Goal: Task Accomplishment & Management: Manage account settings

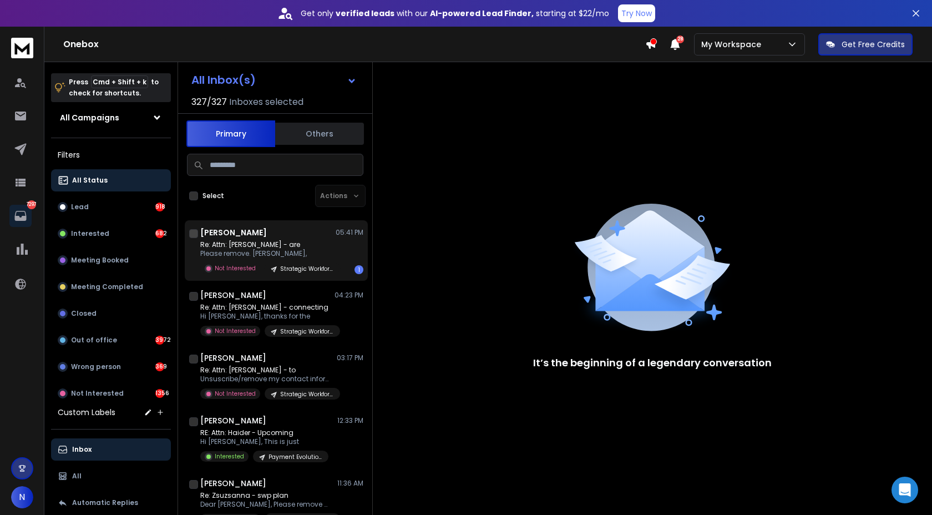
click at [285, 234] on div "Connie Kuennen 05:41 PM" at bounding box center [281, 232] width 163 height 11
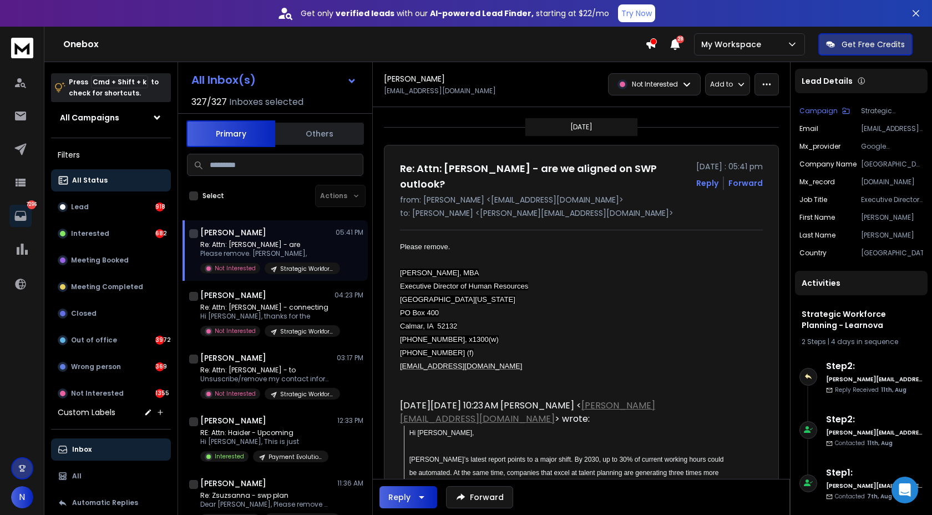
click at [763, 80] on icon "button" at bounding box center [767, 84] width 10 height 10
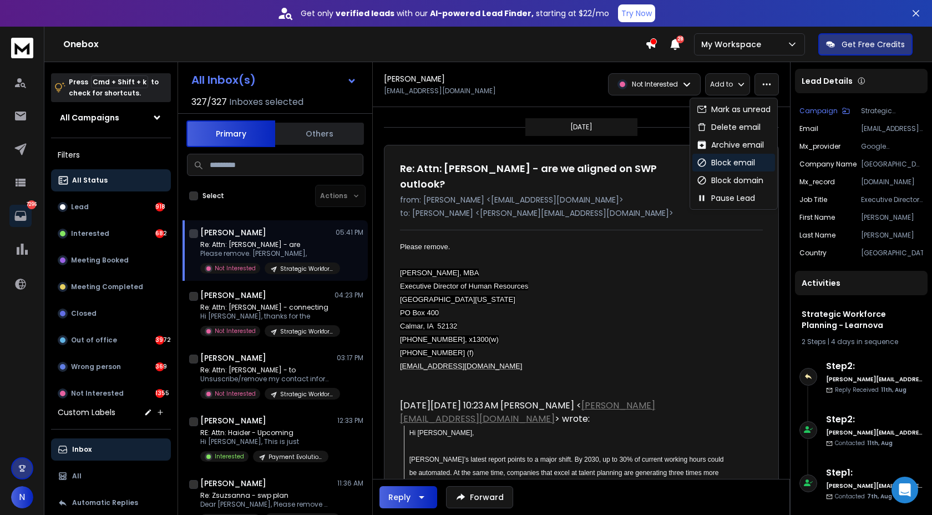
click at [729, 160] on div "Block email" at bounding box center [726, 162] width 58 height 11
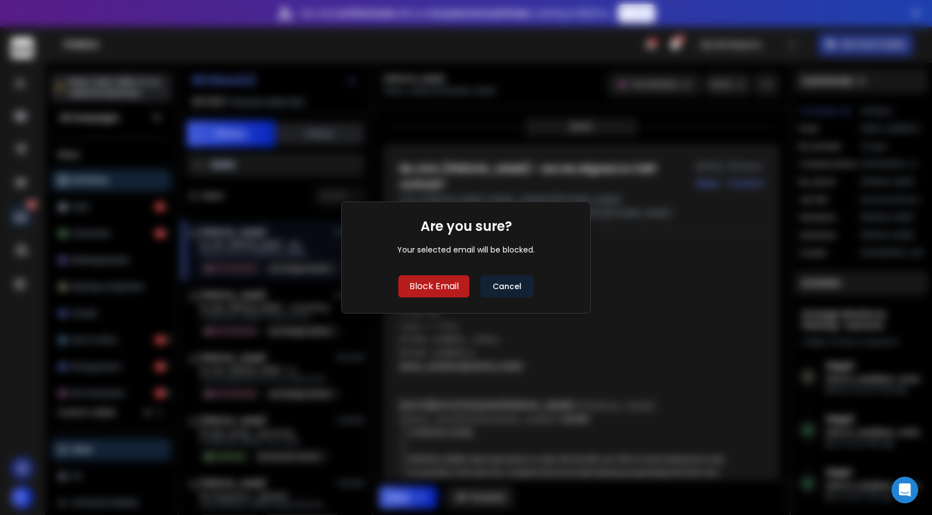
click at [460, 292] on button "Block Email" at bounding box center [433, 286] width 71 height 22
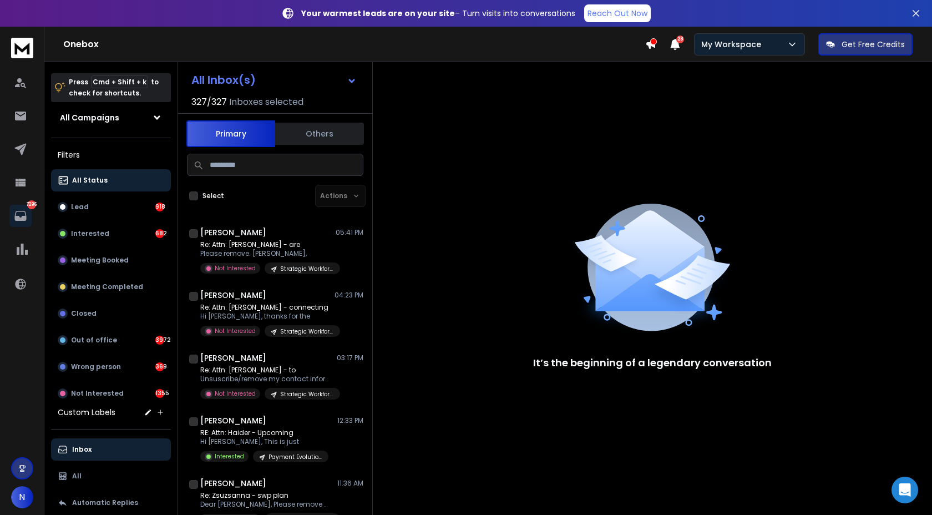
click at [758, 34] on button "My Workspace" at bounding box center [749, 44] width 111 height 22
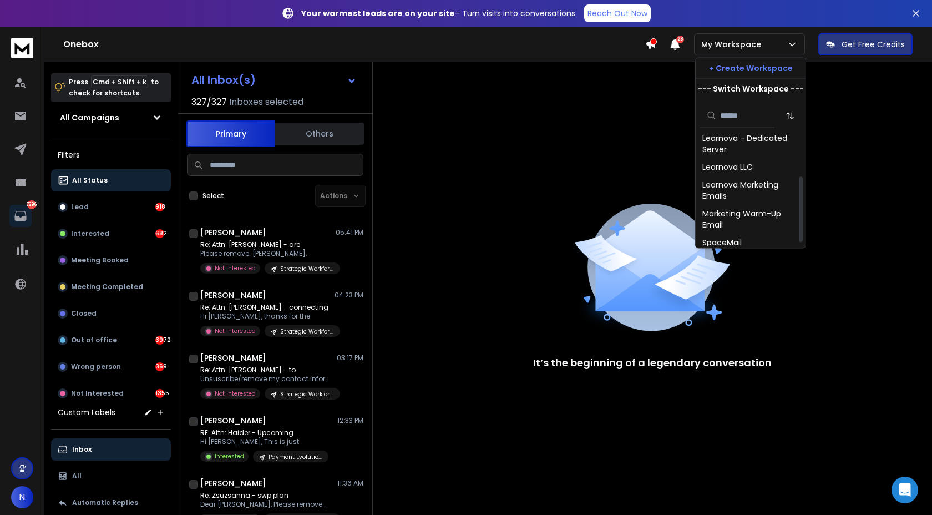
scroll to position [70, 0]
click at [745, 142] on div "Learnova - Dedicated Server" at bounding box center [751, 143] width 97 height 22
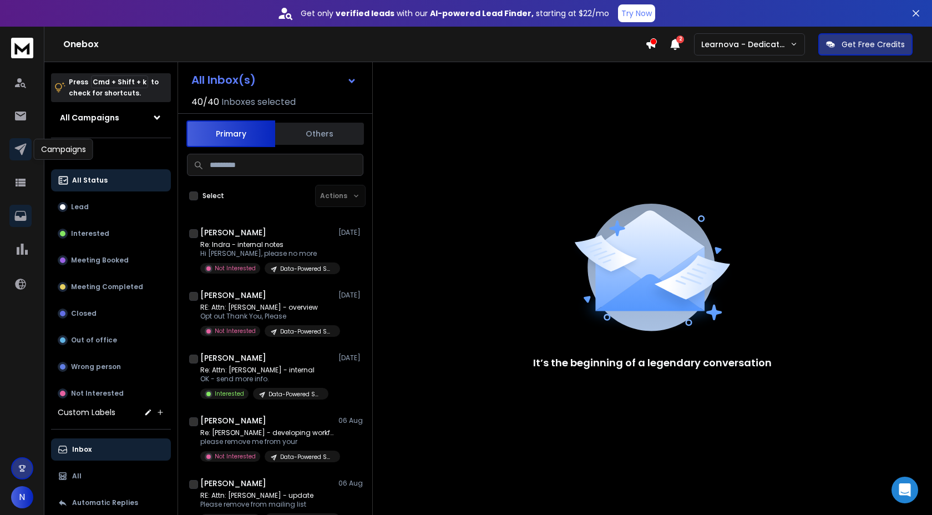
click at [23, 144] on icon at bounding box center [20, 149] width 13 height 13
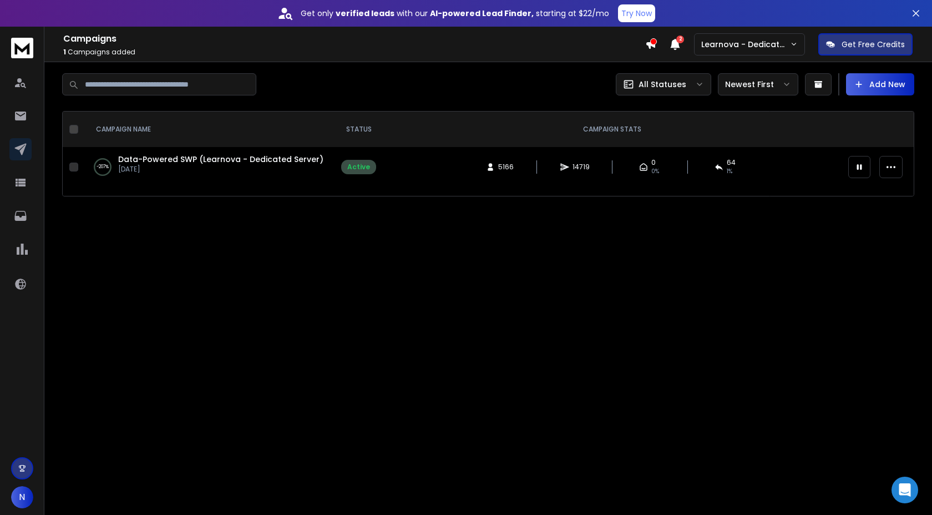
click at [225, 155] on span "Data-Powered SWP (Learnova - Dedicated Server)" at bounding box center [220, 159] width 205 height 11
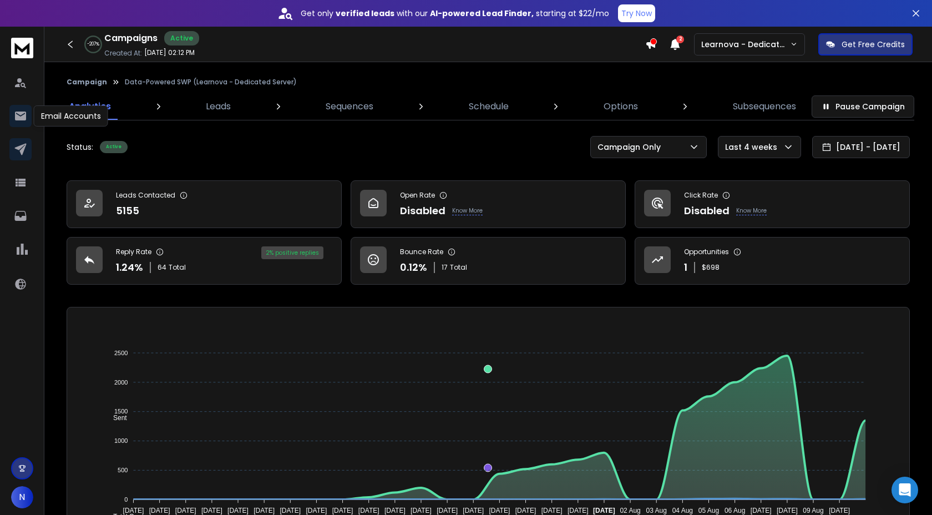
click at [22, 115] on icon at bounding box center [20, 115] width 13 height 13
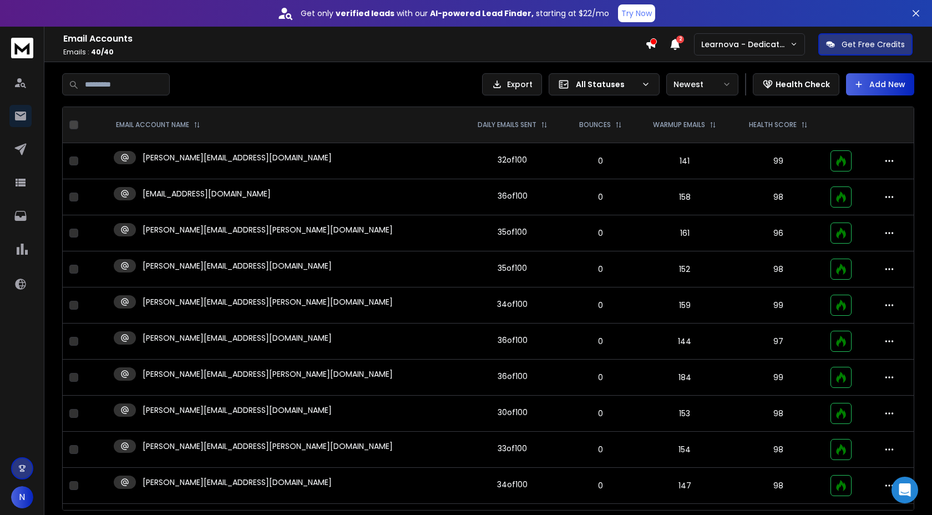
click at [304, 156] on div "[PERSON_NAME][EMAIL_ADDRESS][DOMAIN_NAME]" at bounding box center [284, 157] width 340 height 13
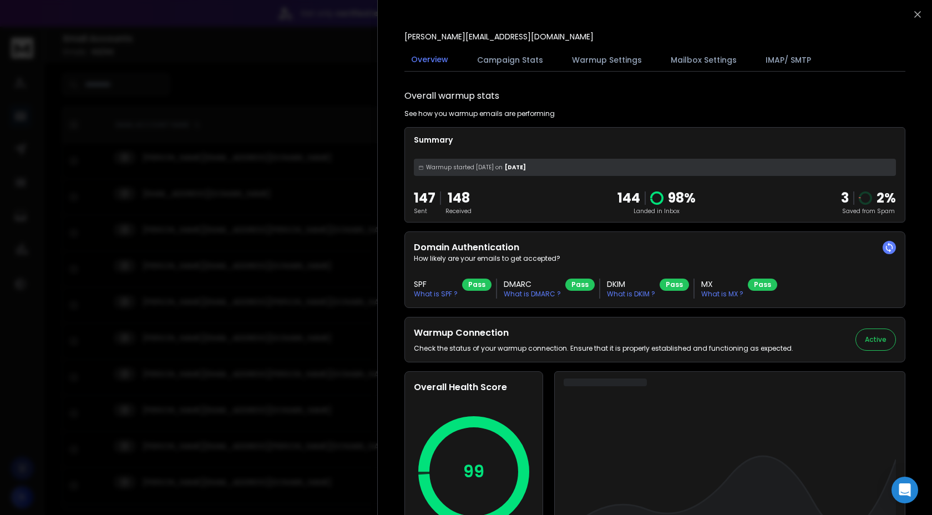
click at [695, 57] on button "Mailbox Settings" at bounding box center [703, 60] width 79 height 24
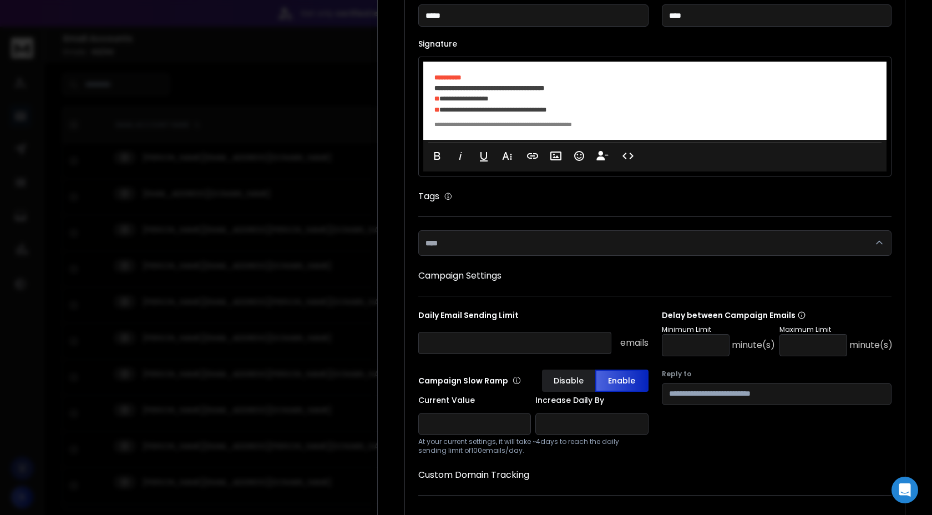
scroll to position [153, 0]
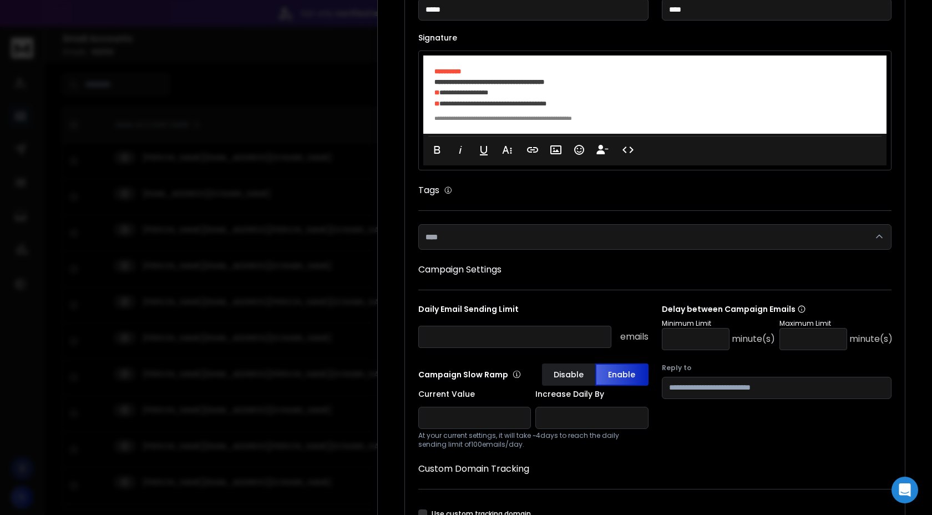
click at [290, 426] on div at bounding box center [466, 257] width 932 height 515
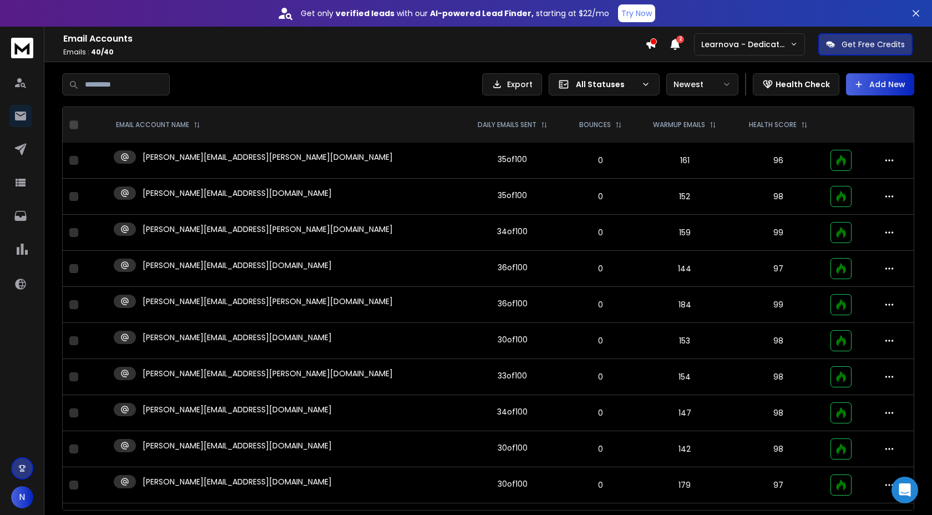
scroll to position [0, 0]
click at [498, 161] on div "32 of 100" at bounding box center [512, 159] width 29 height 11
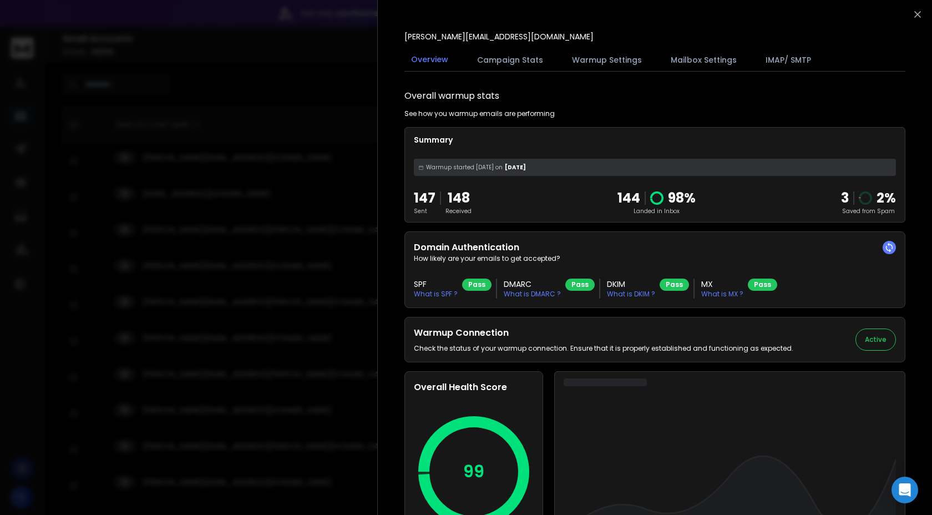
click at [592, 59] on button "Warmup Settings" at bounding box center [607, 60] width 83 height 24
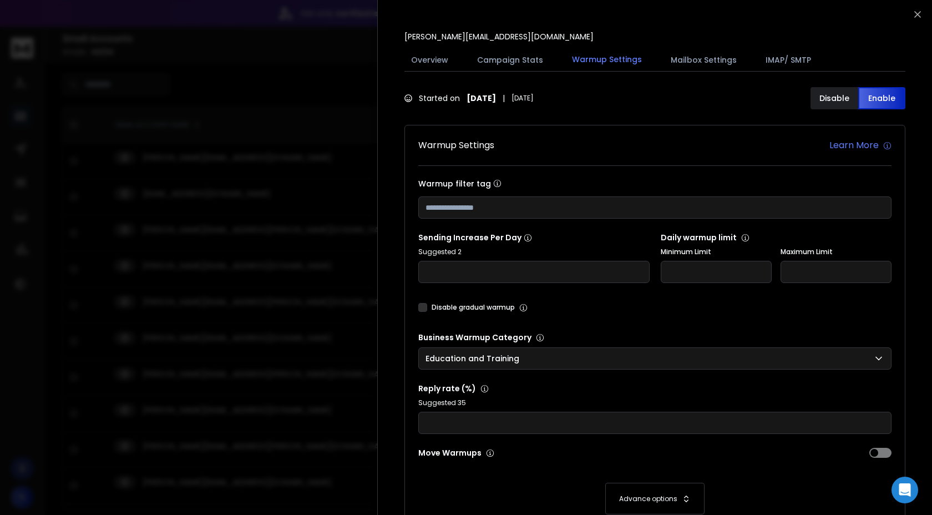
click at [519, 55] on button "Campaign Stats" at bounding box center [510, 60] width 79 height 24
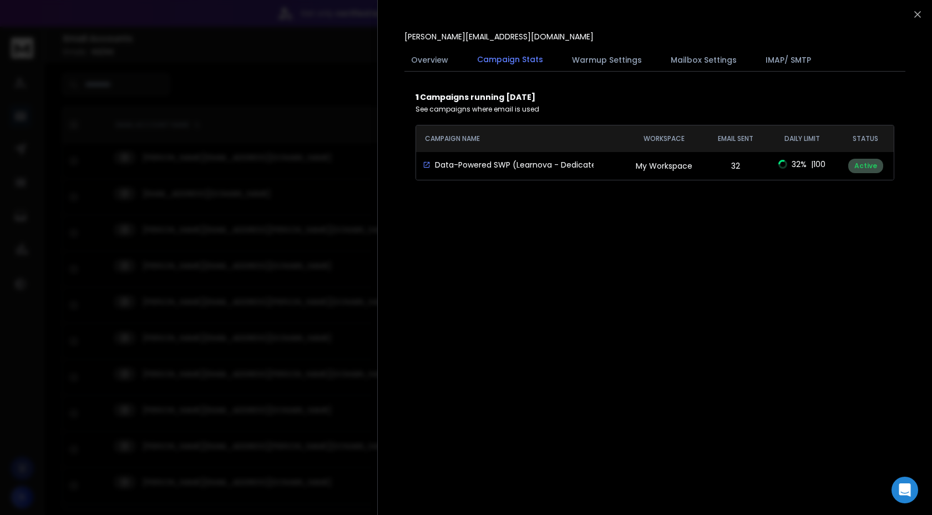
click at [704, 59] on button "Mailbox Settings" at bounding box center [703, 60] width 79 height 24
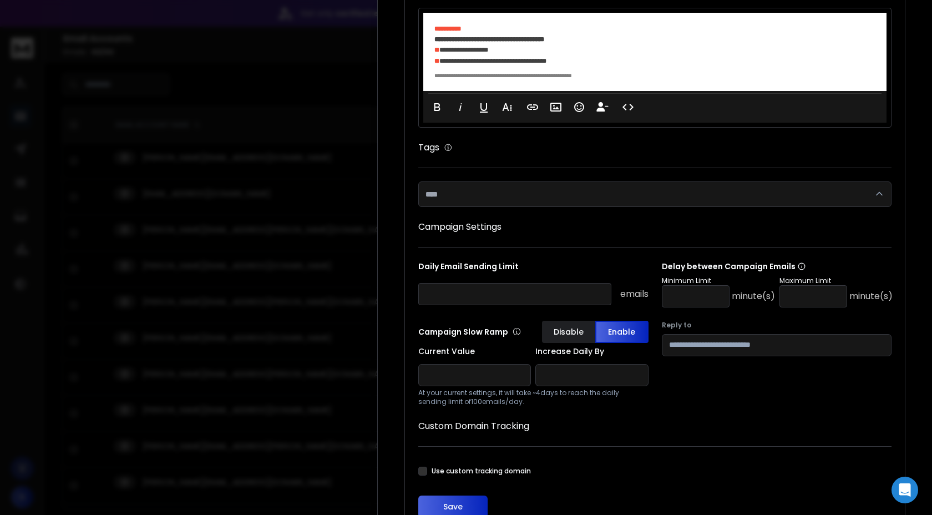
scroll to position [200, 0]
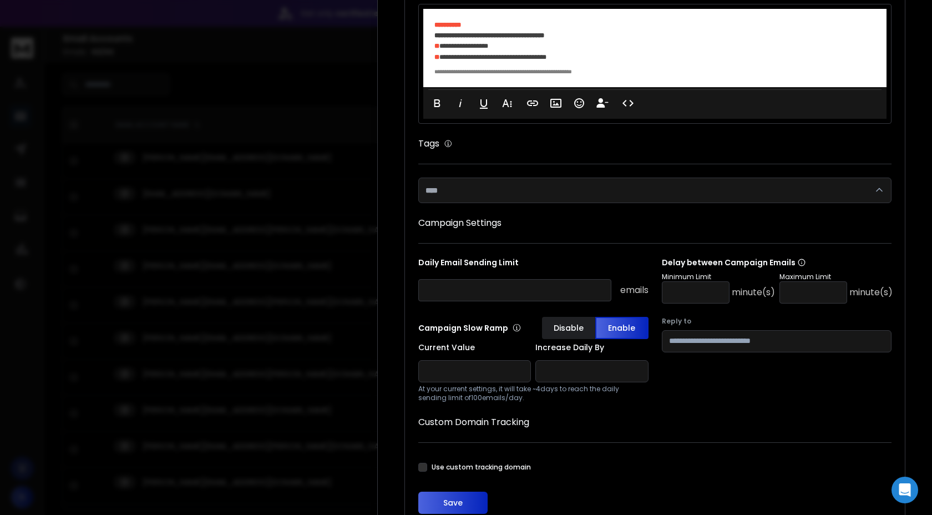
click at [306, 380] on div at bounding box center [466, 257] width 932 height 515
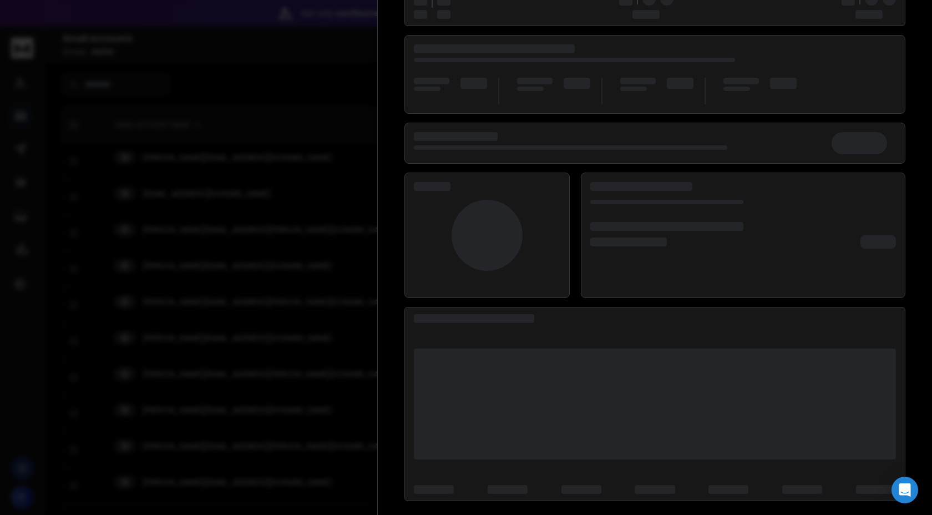
scroll to position [62, 0]
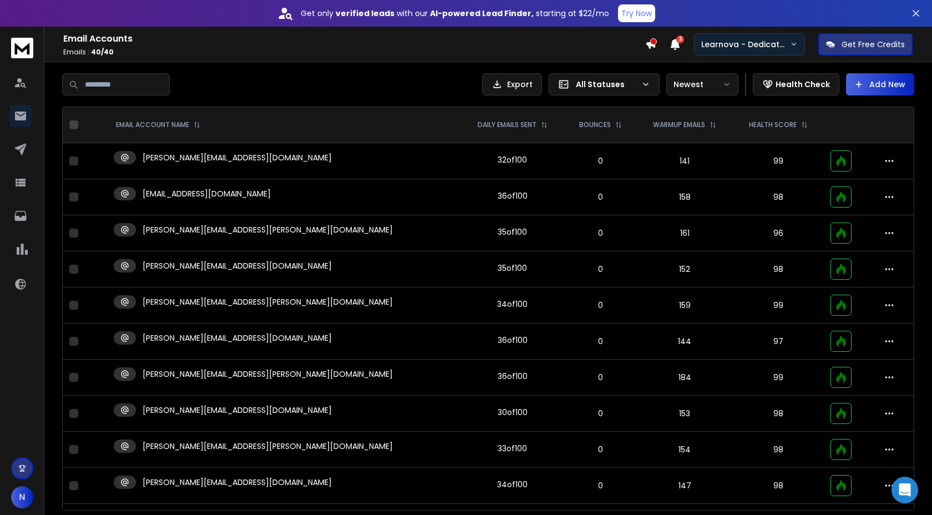
click at [758, 48] on p "Learnova - Dedicated Server" at bounding box center [745, 44] width 89 height 11
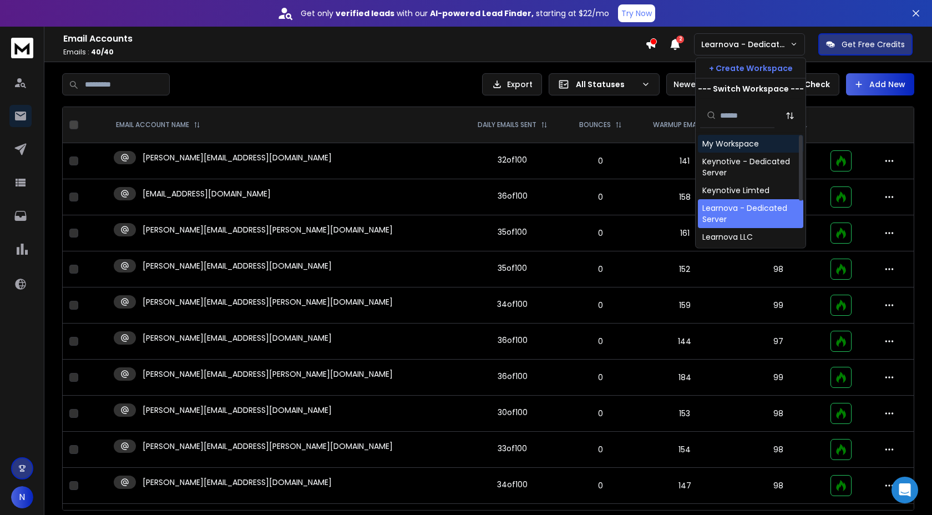
click at [743, 140] on div "My Workspace" at bounding box center [731, 143] width 57 height 11
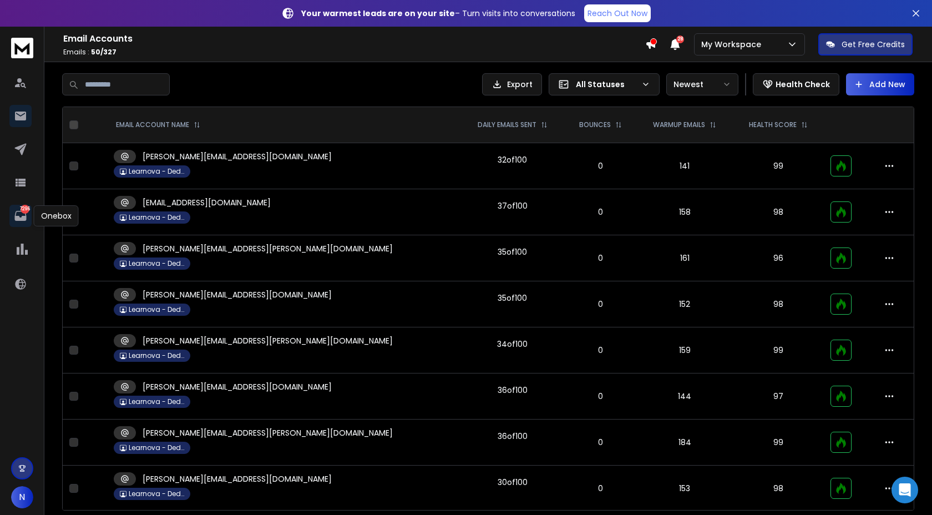
click at [23, 211] on p "7296" at bounding box center [25, 209] width 9 height 9
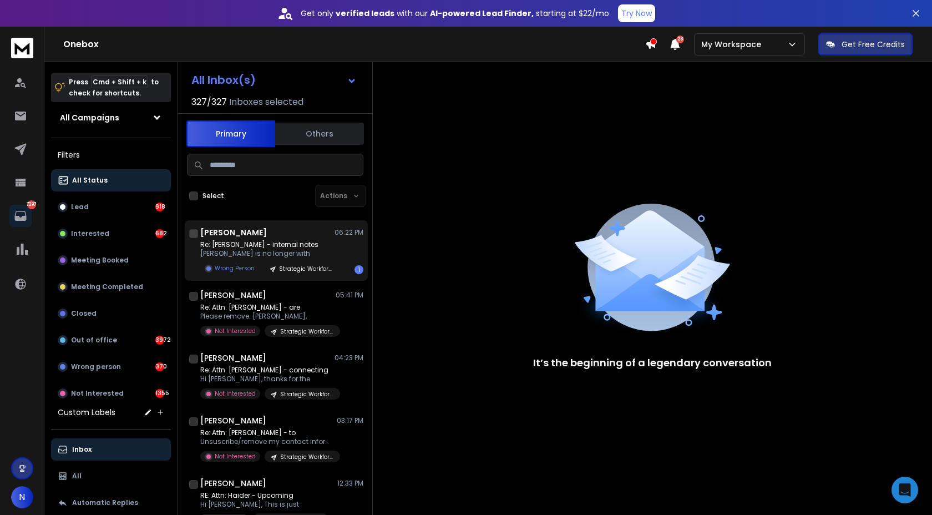
click at [282, 248] on p "Re: [PERSON_NAME] - internal notes" at bounding box center [266, 244] width 133 height 9
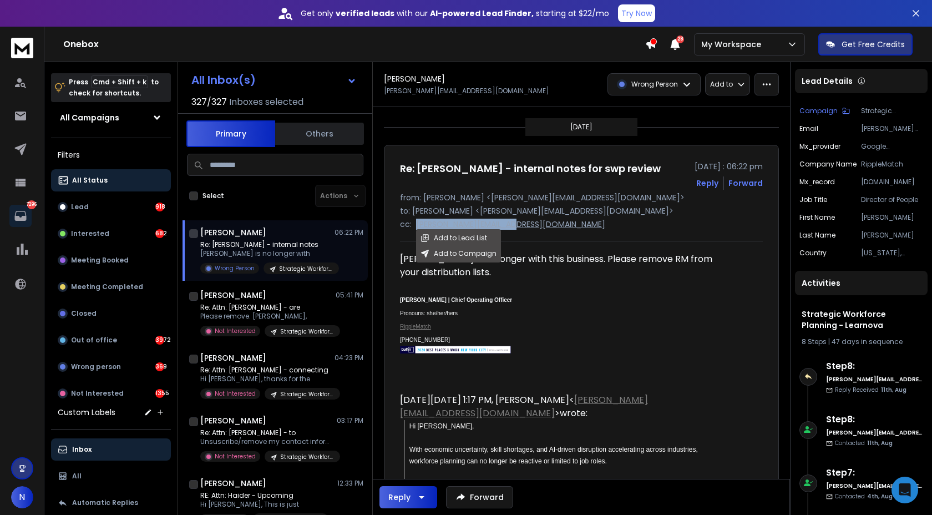
drag, startPoint x: 523, startPoint y: 229, endPoint x: 415, endPoint y: 224, distance: 107.8
click at [415, 224] on div "cc: jackie@ripplematch.com Add to Lead List Add to Campaign" at bounding box center [581, 224] width 363 height 11
copy p "jackie@ripplematch.com"
click at [25, 509] on div "7296 N" at bounding box center [22, 273] width 44 height 493
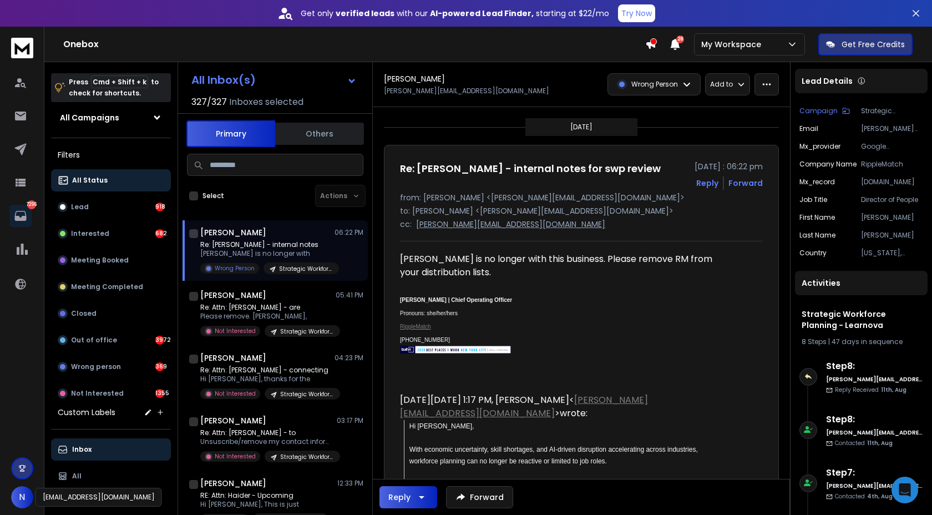
click at [23, 501] on span "N" at bounding box center [22, 497] width 22 height 22
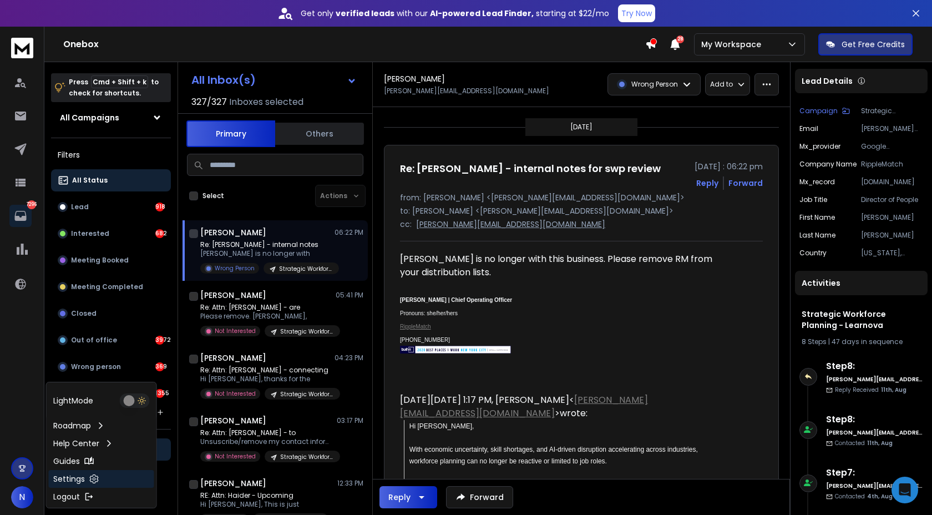
click at [97, 473] on div "Settings" at bounding box center [101, 479] width 105 height 18
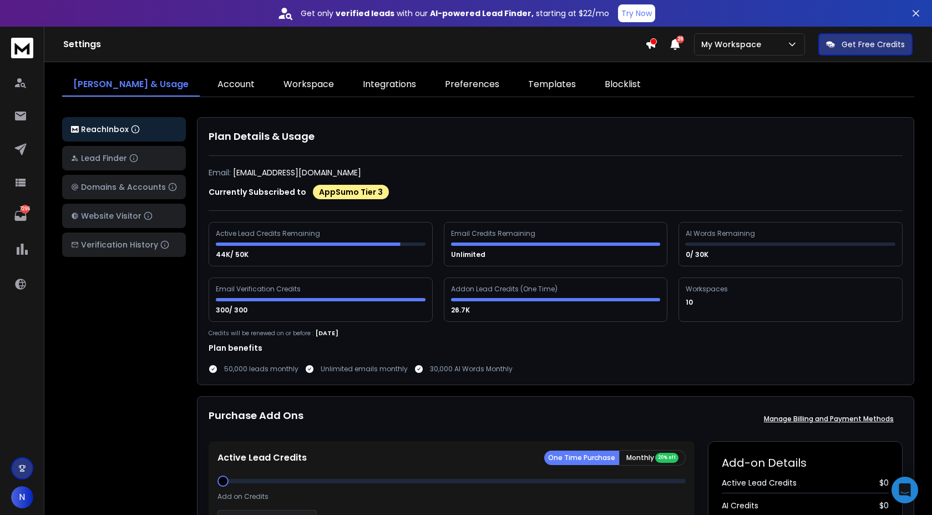
click at [594, 80] on link "Blocklist" at bounding box center [623, 84] width 58 height 23
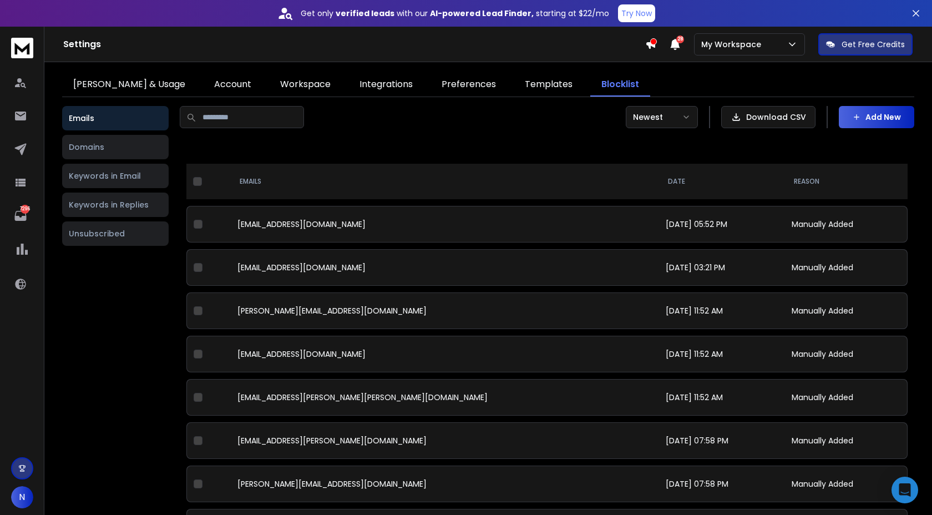
click at [852, 117] on icon at bounding box center [856, 117] width 9 height 9
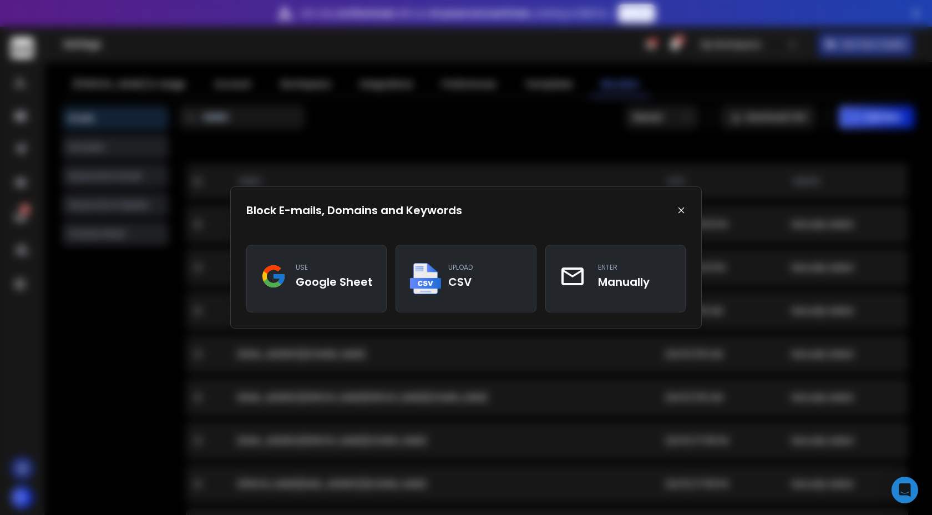
click at [599, 265] on p "enter" at bounding box center [624, 267] width 52 height 9
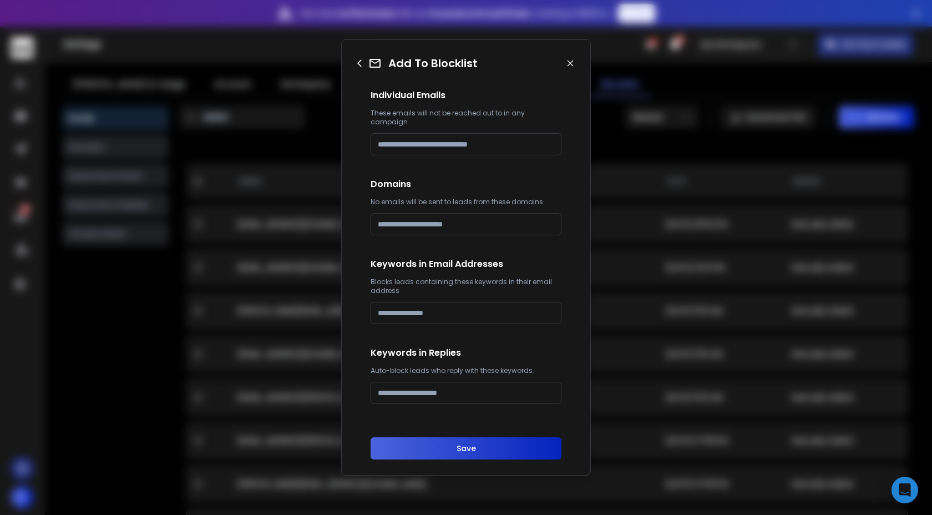
click at [415, 137] on input at bounding box center [466, 144] width 191 height 22
paste input "**********"
type input "**********"
click at [462, 453] on button "Save" at bounding box center [466, 448] width 191 height 22
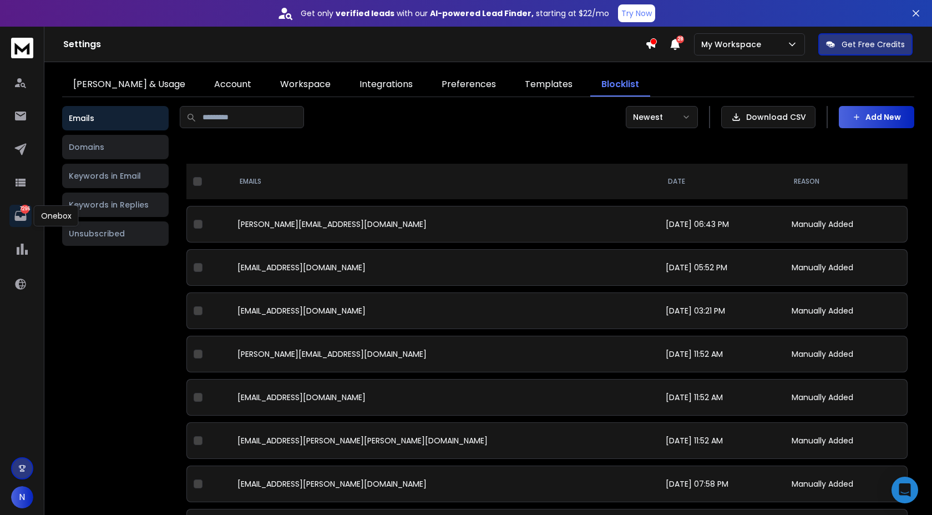
click at [28, 207] on p "7296" at bounding box center [25, 209] width 9 height 9
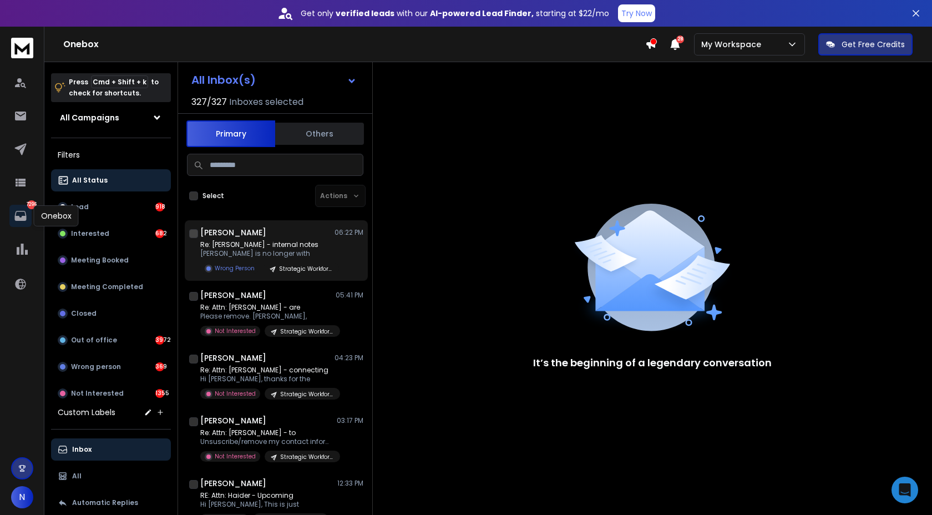
click at [310, 234] on div "Brennan Delsing 06:22 PM" at bounding box center [281, 232] width 163 height 11
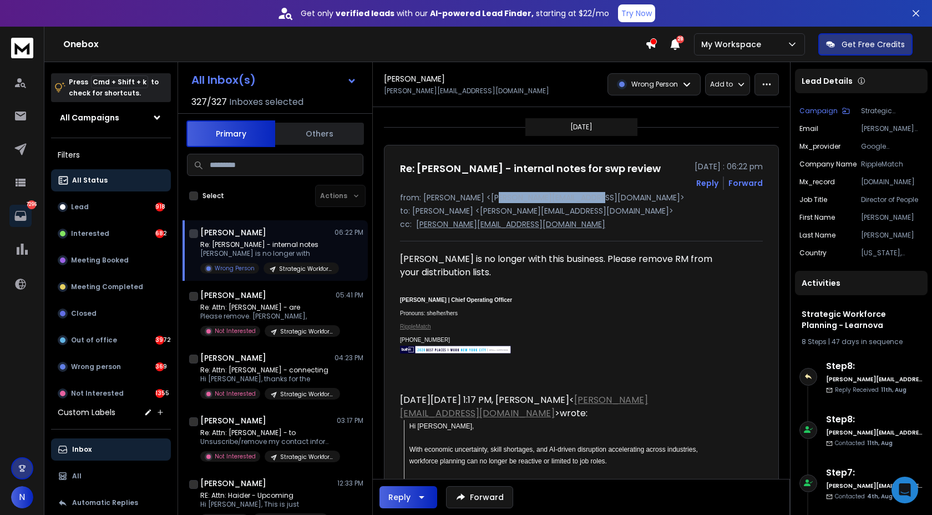
drag, startPoint x: 601, startPoint y: 199, endPoint x: 491, endPoint y: 200, distance: 109.9
click at [491, 200] on p "from: Brennan Delsing <brennan@ripplematch.com>" at bounding box center [581, 197] width 363 height 11
copy p "brennan@ripplematch.com"
click at [765, 84] on icon "button" at bounding box center [767, 84] width 10 height 10
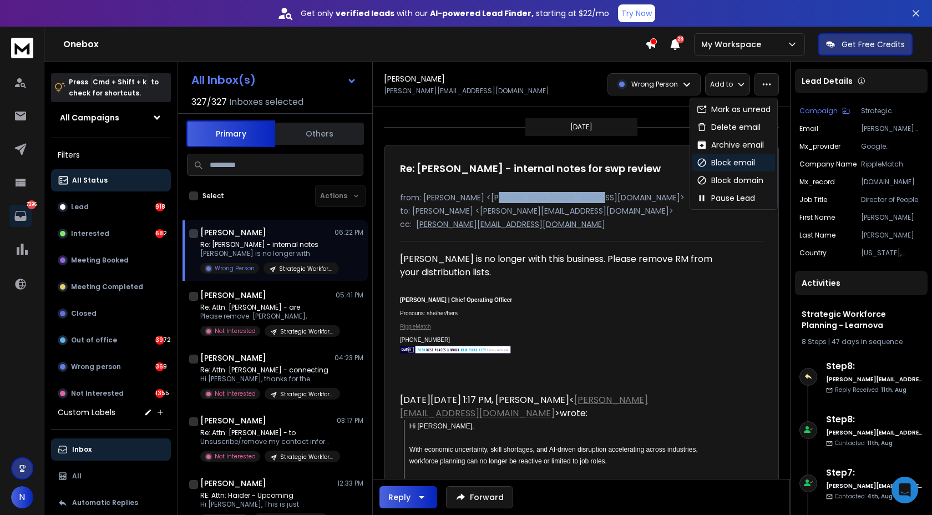
click at [736, 161] on div "Block email" at bounding box center [726, 162] width 58 height 11
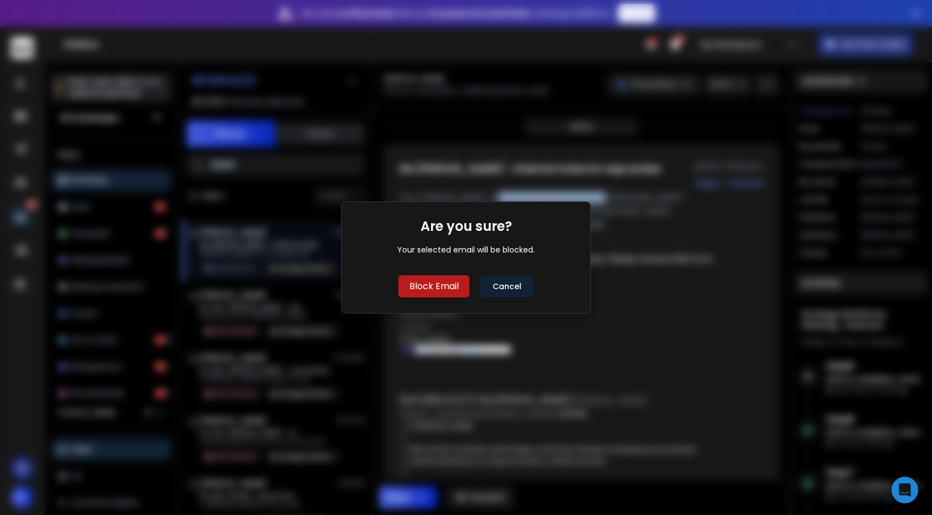
click at [425, 288] on button "Block Email" at bounding box center [433, 286] width 71 height 22
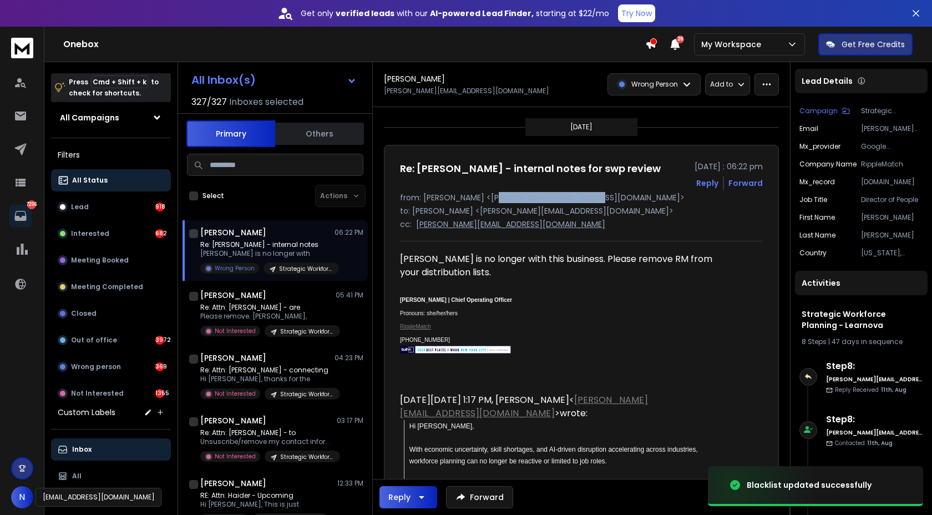
click at [18, 504] on span "N" at bounding box center [22, 497] width 22 height 22
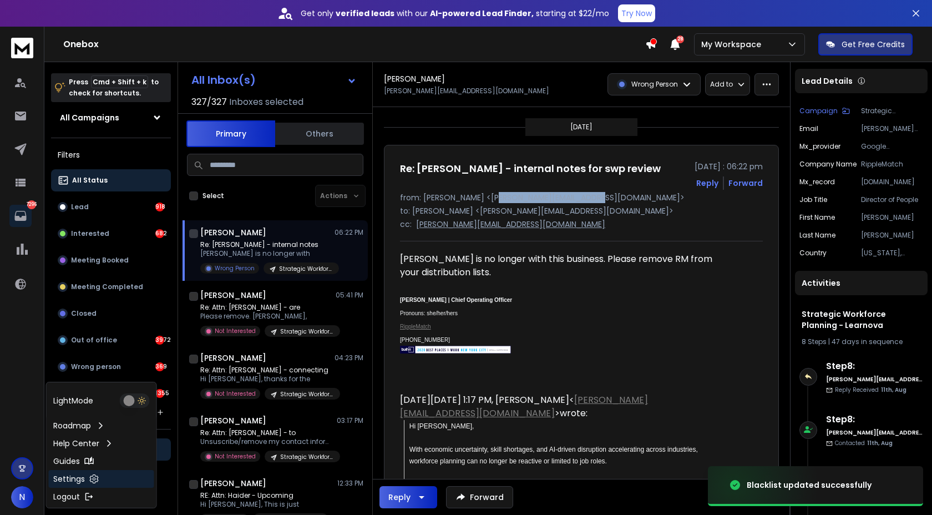
click at [88, 477] on div "Settings" at bounding box center [101, 479] width 105 height 18
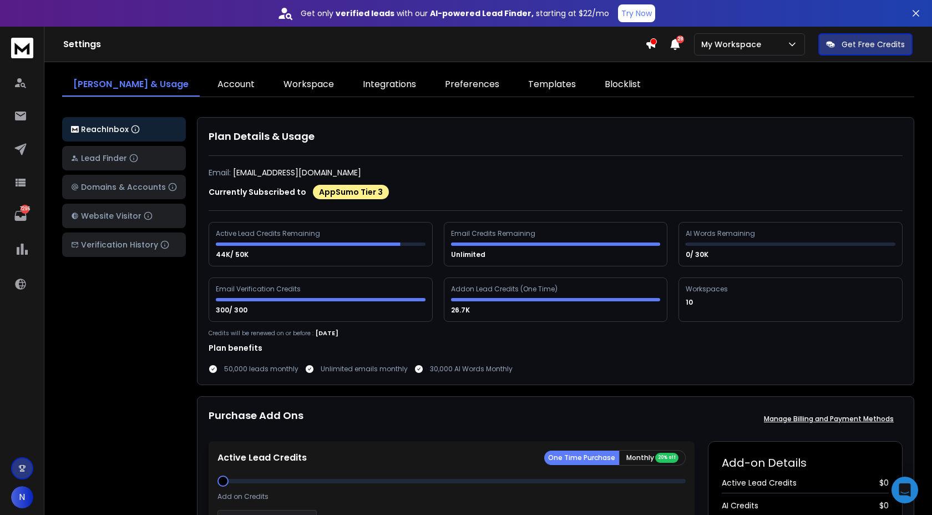
click at [594, 88] on link "Blocklist" at bounding box center [623, 84] width 58 height 23
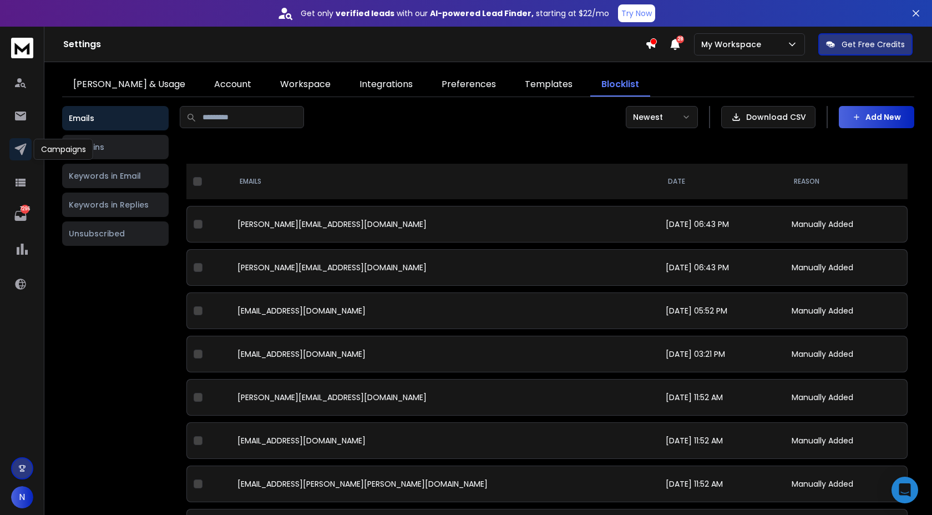
click at [22, 156] on link at bounding box center [20, 149] width 22 height 22
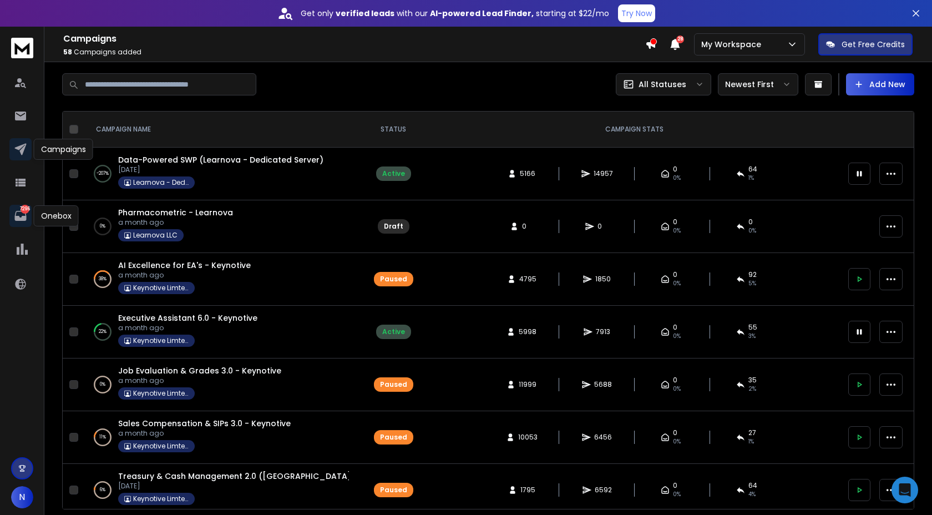
click at [21, 205] on p "7296" at bounding box center [25, 209] width 9 height 9
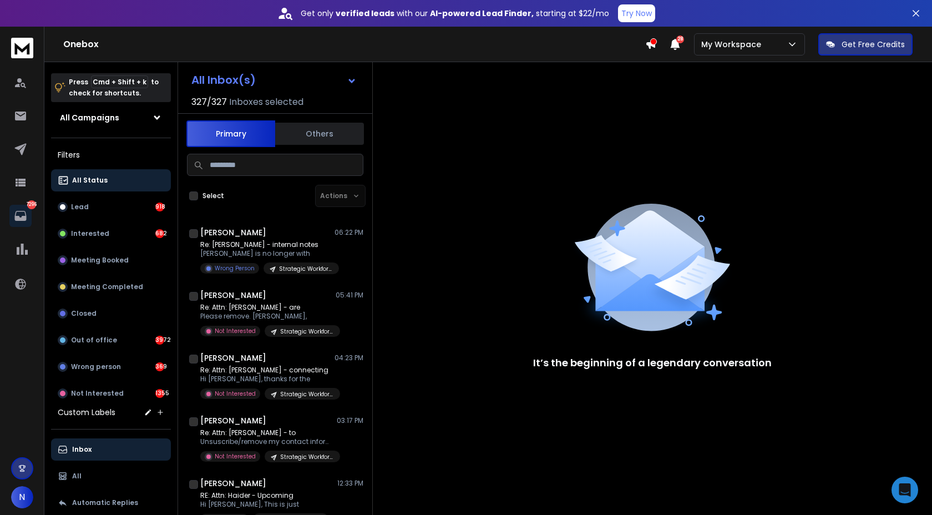
click at [329, 135] on button "Others" at bounding box center [319, 134] width 89 height 24
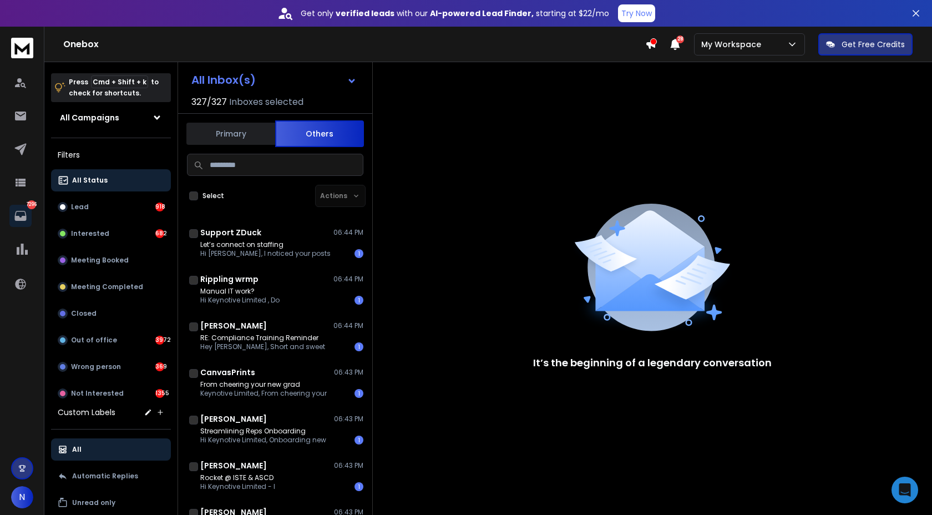
click at [259, 121] on div "All Inbox(s) 327 / 327 Inboxes selected Primary Others Select Actions Support Z…" at bounding box center [275, 319] width 194 height 515
click at [257, 123] on button "Primary" at bounding box center [230, 134] width 89 height 24
